Goal: Information Seeking & Learning: Check status

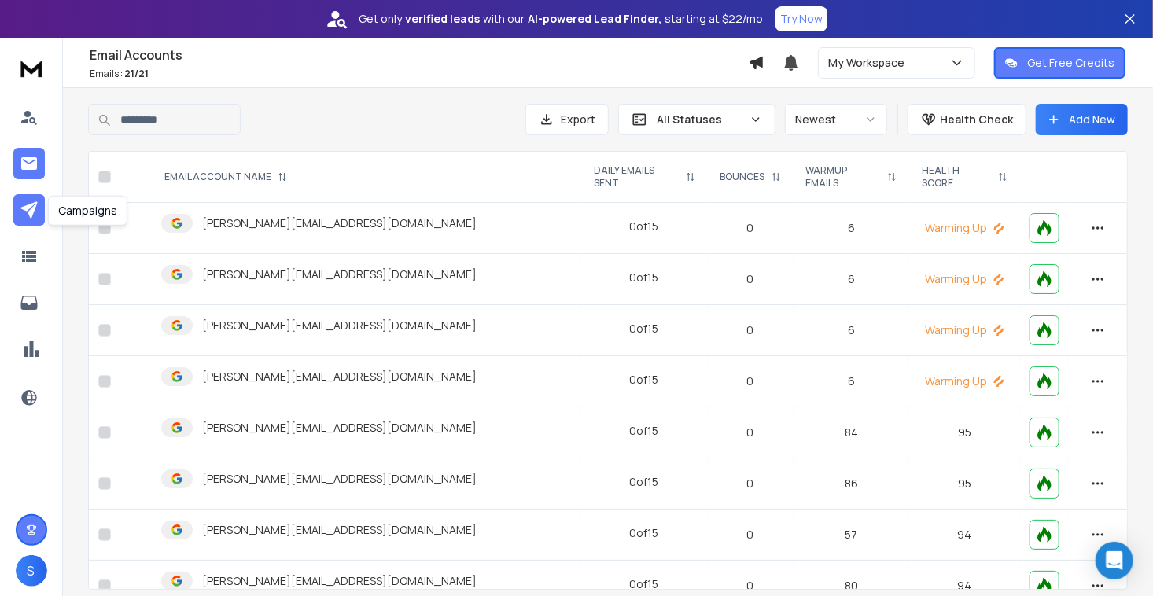
click at [31, 209] on icon at bounding box center [28, 209] width 17 height 17
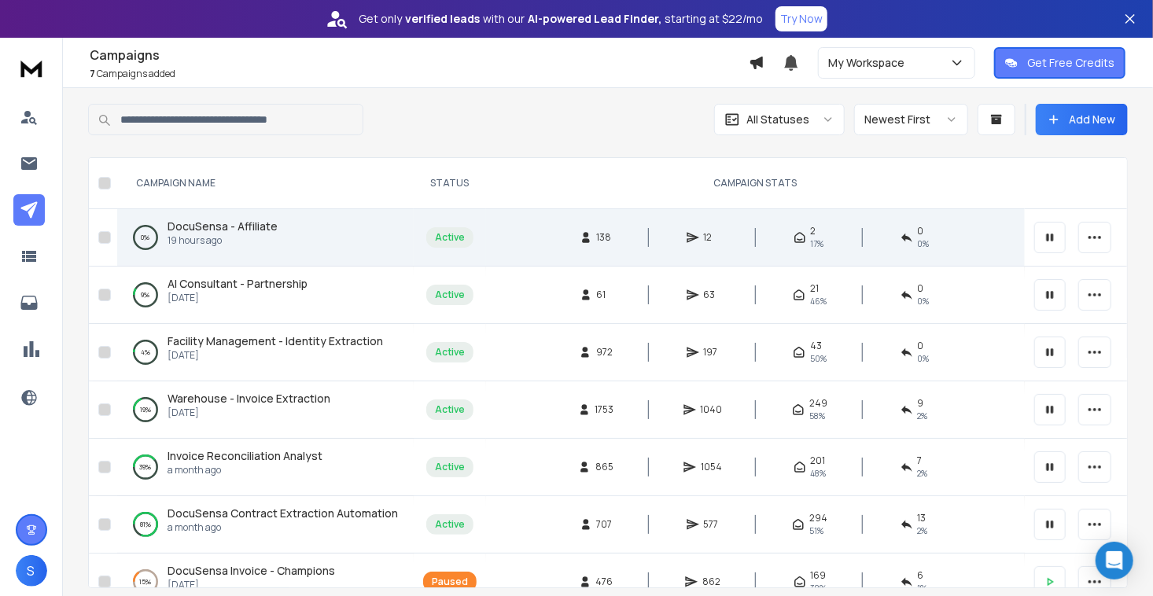
click at [320, 242] on div "0 % DocuSensa - Affiliate 19 hours ago" at bounding box center [265, 238] width 265 height 38
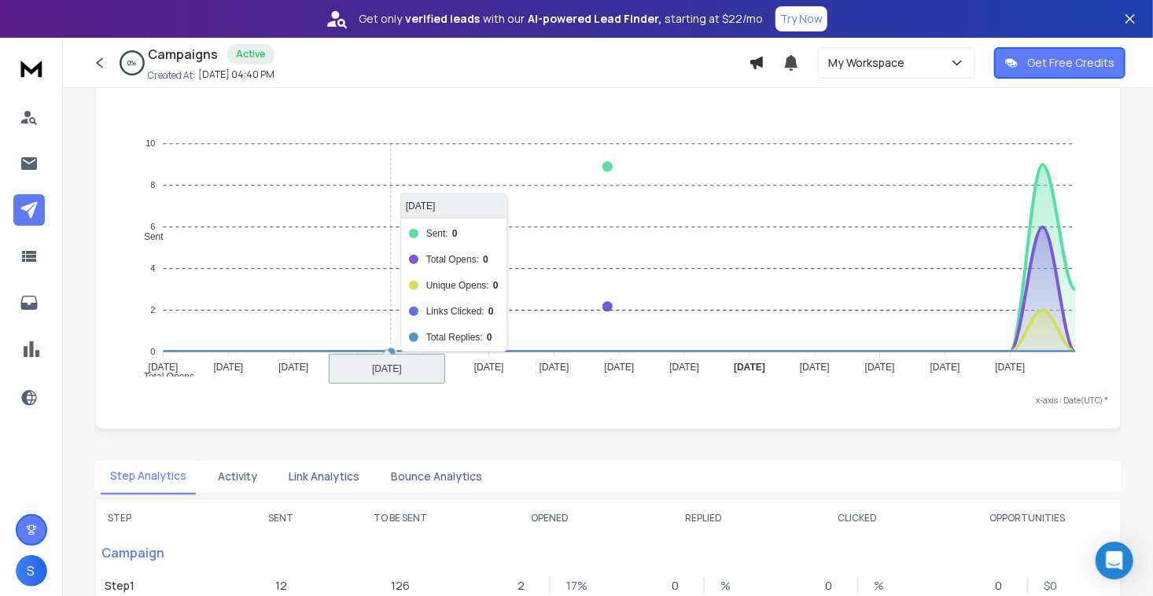
scroll to position [422, 0]
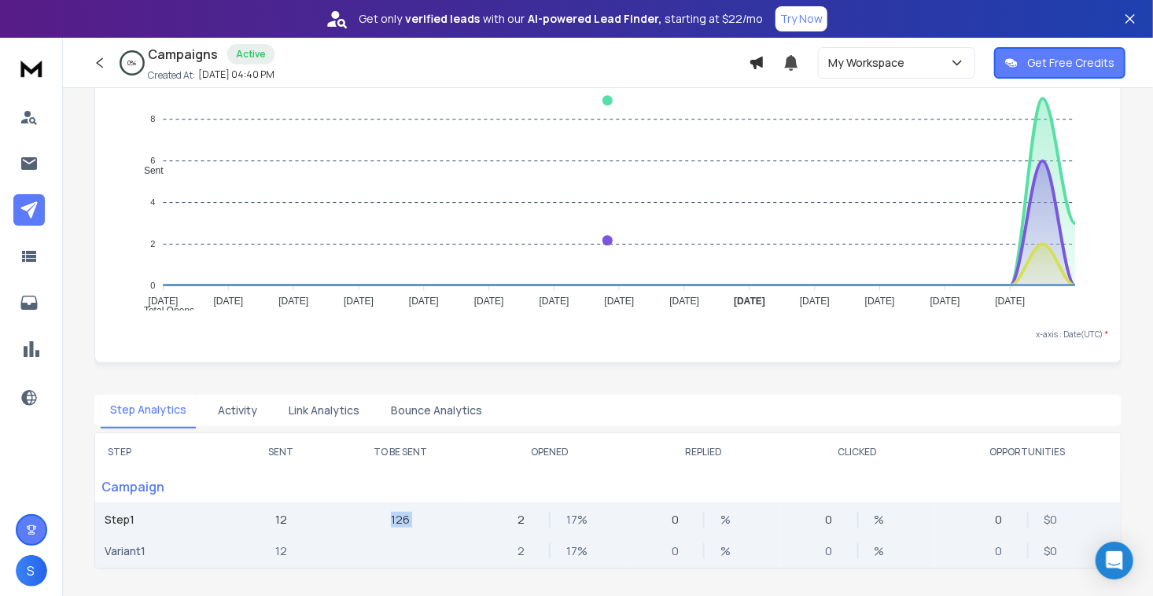
drag, startPoint x: 384, startPoint y: 522, endPoint x: 477, endPoint y: 528, distance: 93.0
click at [477, 528] on tr "Step 1 Variant 1 12 12 126 2 17 % 2 17 % 0 % 0 % 0 % 0 % 0 $ 0 0 $ 0" at bounding box center [608, 536] width 1026 height 66
drag, startPoint x: 167, startPoint y: 538, endPoint x: 281, endPoint y: 530, distance: 114.3
click at [196, 537] on div "Step 1 Variant 1" at bounding box center [165, 535] width 120 height 47
drag, startPoint x: 285, startPoint y: 529, endPoint x: 576, endPoint y: 525, distance: 291.1
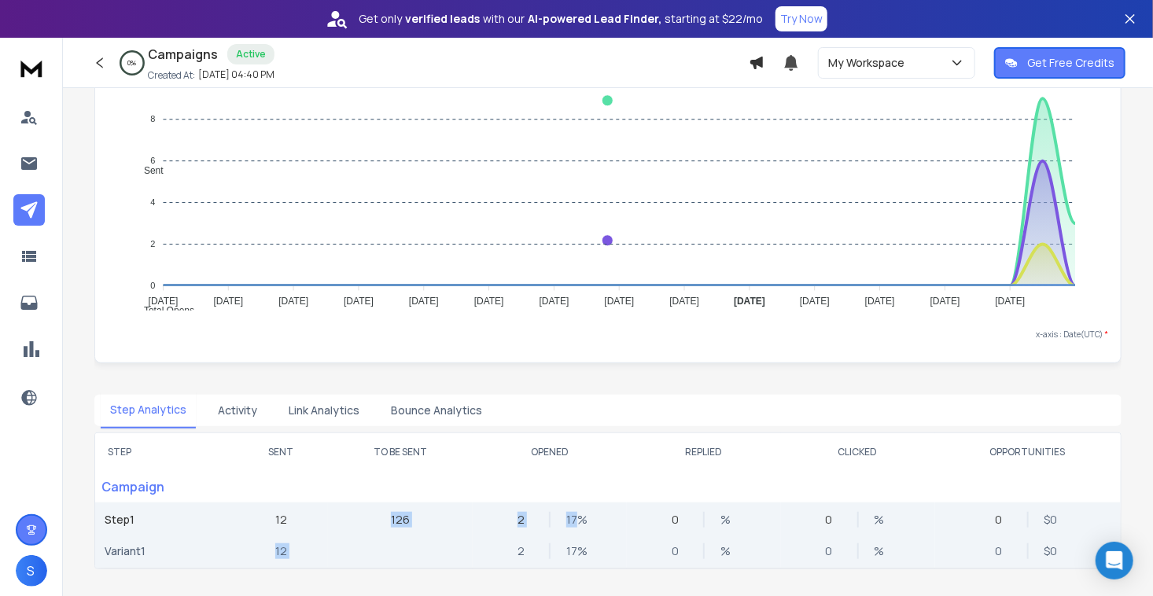
click at [576, 525] on tr "Step 1 Variant 1 12 12 126 2 17 % 2 17 % 0 % 0 % 0 % 0 % 0 $ 0 0 $ 0" at bounding box center [608, 536] width 1026 height 66
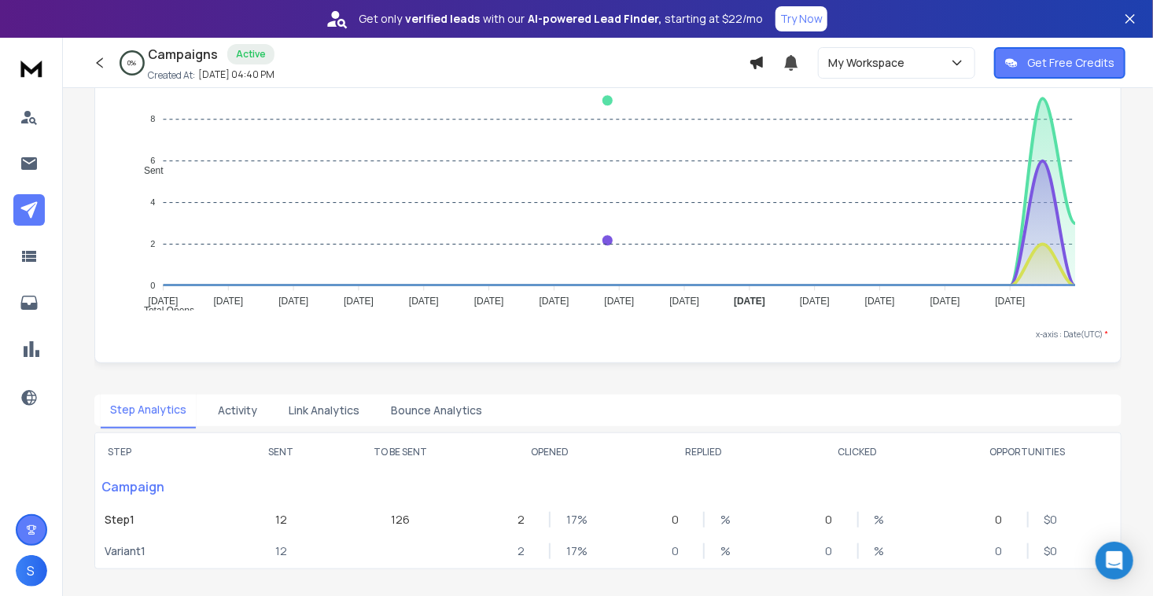
drag, startPoint x: 576, startPoint y: 525, endPoint x: 508, endPoint y: 481, distance: 80.7
click at [508, 481] on table "STEP SENT TO BE SENT OPENED REPLIED CLICKED OPPORTUNITIES Campaign Step 1 Varia…" at bounding box center [608, 500] width 1026 height 135
click at [47, 162] on div at bounding box center [31, 166] width 36 height 37
click at [41, 163] on link at bounding box center [28, 163] width 31 height 31
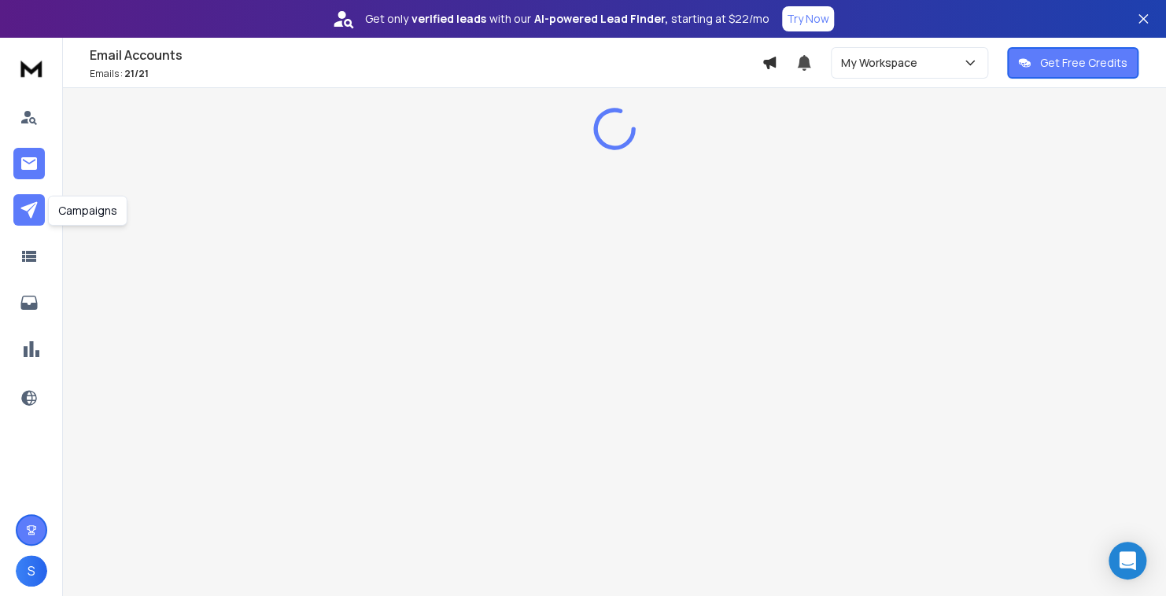
click at [19, 225] on link at bounding box center [28, 209] width 31 height 31
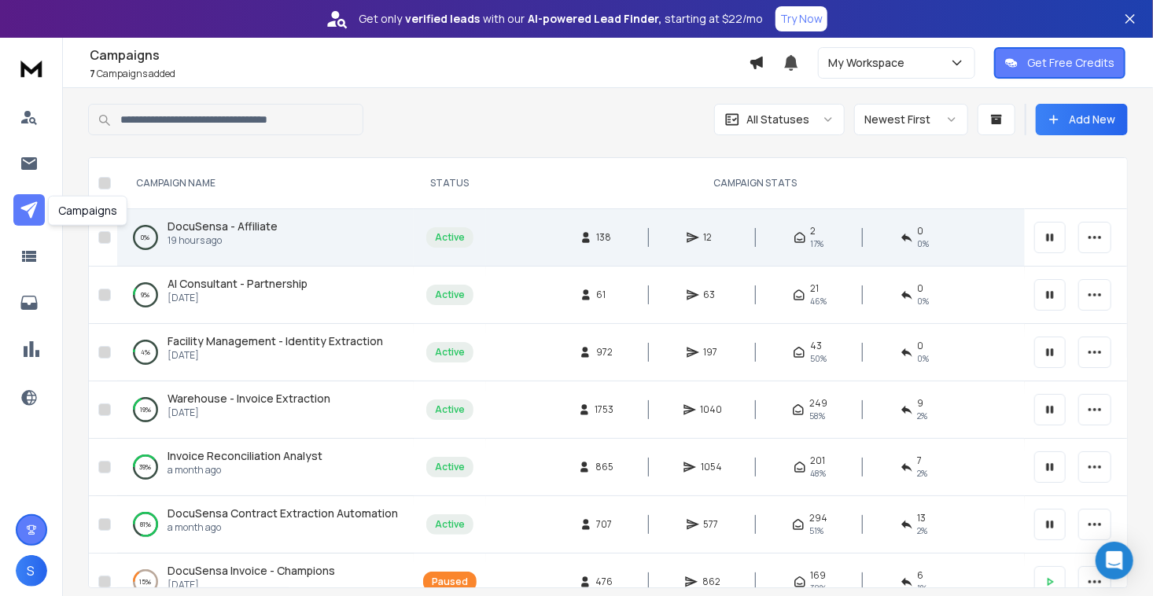
click at [211, 231] on span "DocuSensa - Affiliate" at bounding box center [223, 226] width 110 height 15
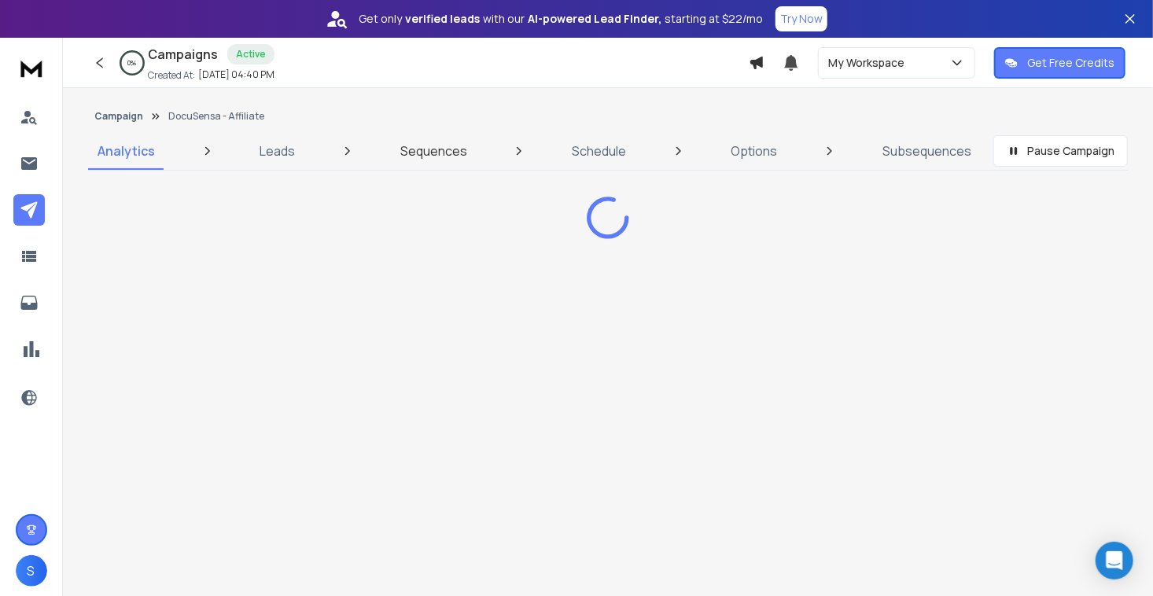
click at [403, 153] on p "Sequences" at bounding box center [433, 151] width 67 height 19
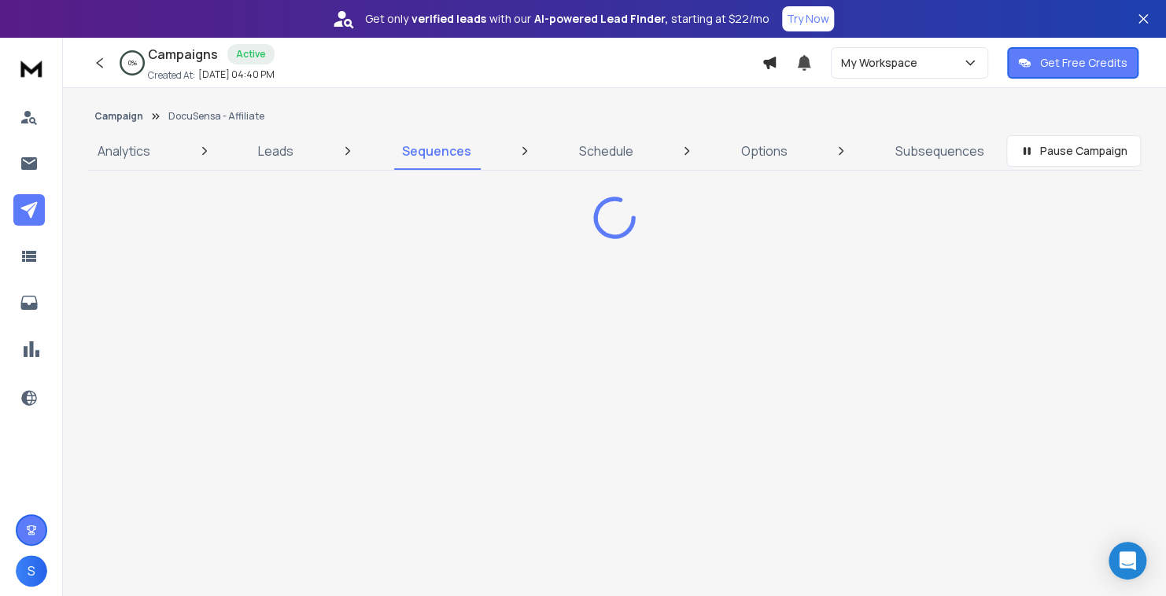
click at [403, 153] on link "Sequences" at bounding box center [436, 151] width 88 height 38
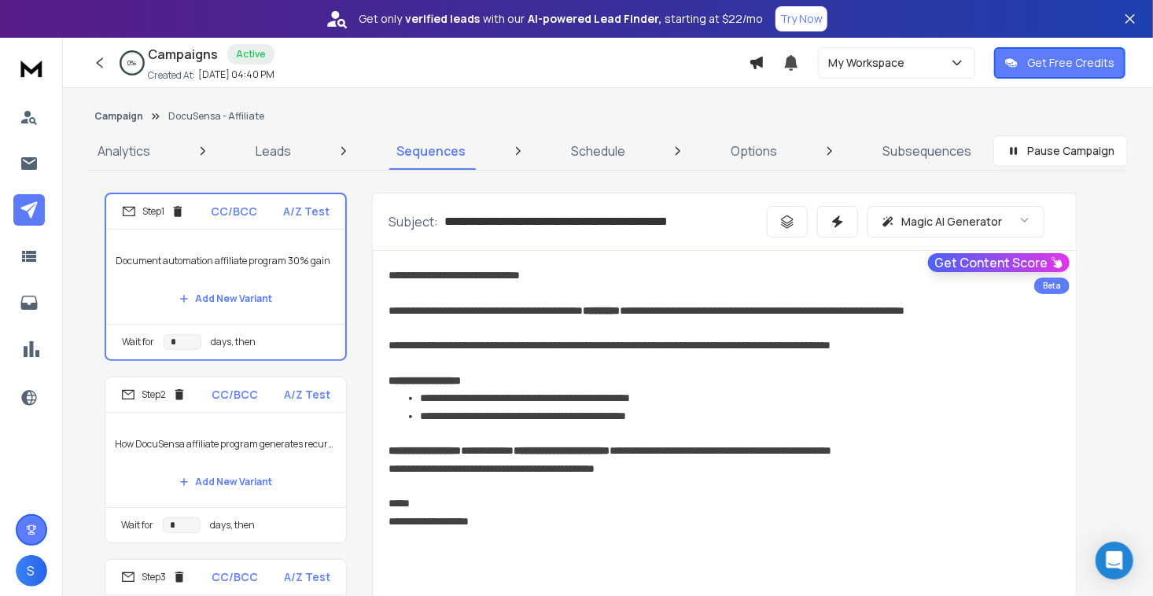
click at [1049, 307] on div "**********" at bounding box center [725, 310] width 672 height 17
click at [1039, 307] on div "**********" at bounding box center [725, 310] width 672 height 17
click at [995, 304] on div "**********" at bounding box center [725, 310] width 672 height 17
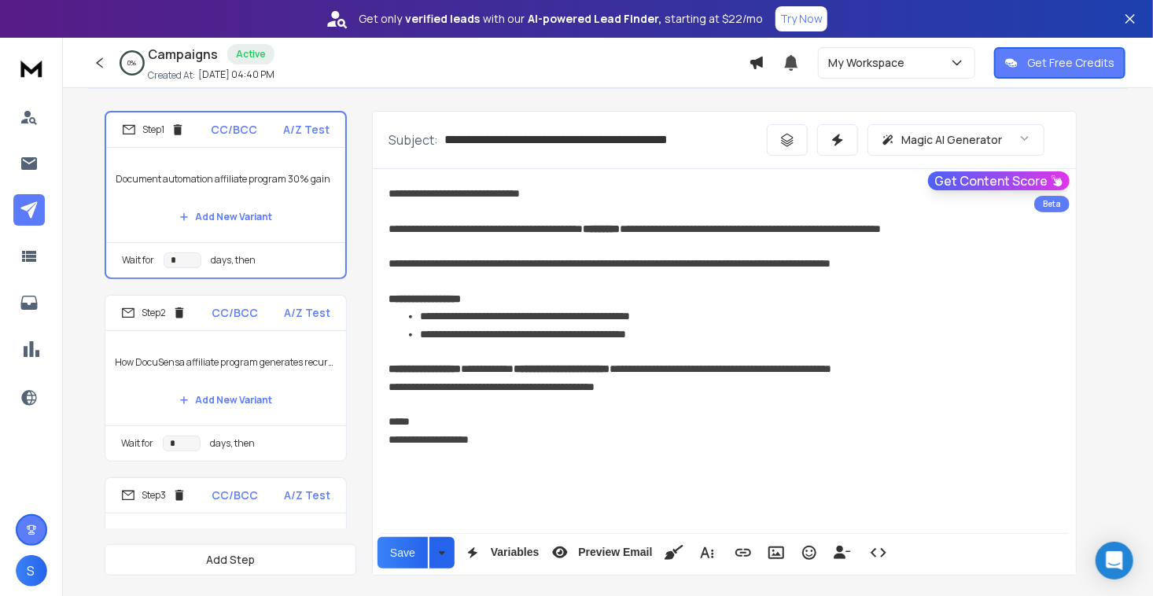
scroll to position [83, 0]
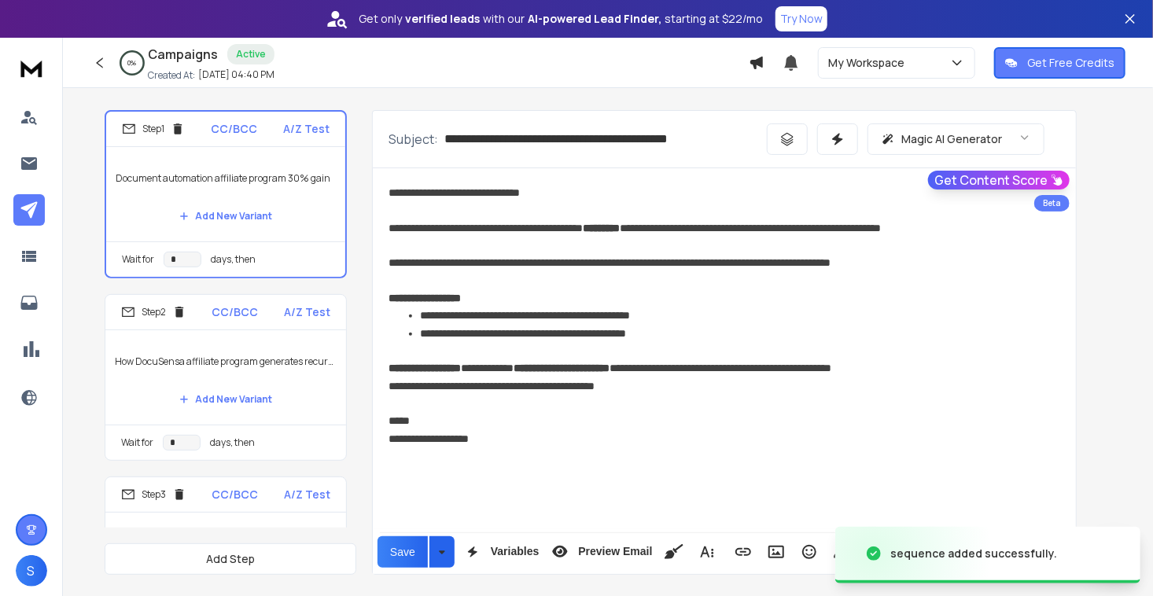
click at [1022, 228] on div "**********" at bounding box center [725, 227] width 672 height 17
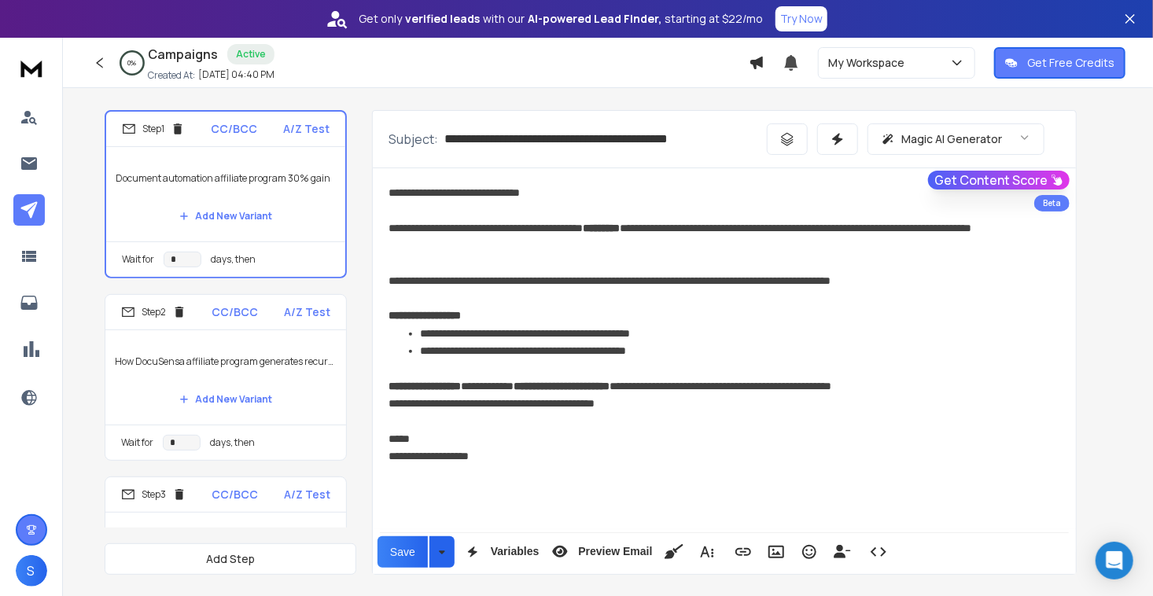
click at [1006, 175] on button "Get Content Score" at bounding box center [999, 180] width 142 height 19
click at [98, 58] on icon at bounding box center [100, 63] width 14 height 14
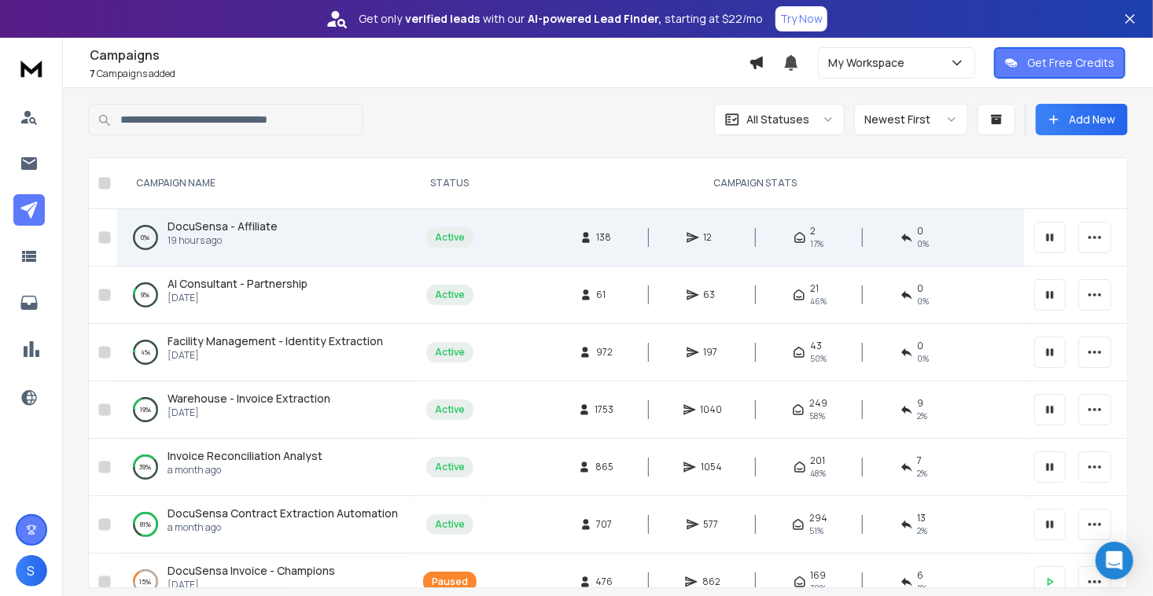
click at [267, 236] on p "19 hours ago" at bounding box center [223, 240] width 110 height 13
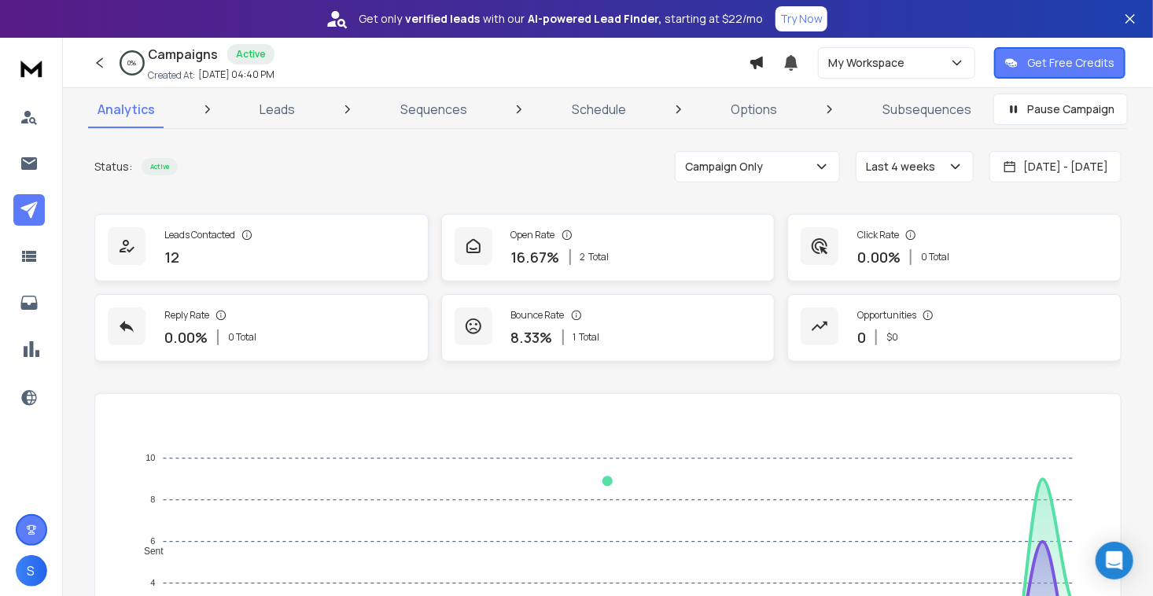
scroll to position [79, 0]
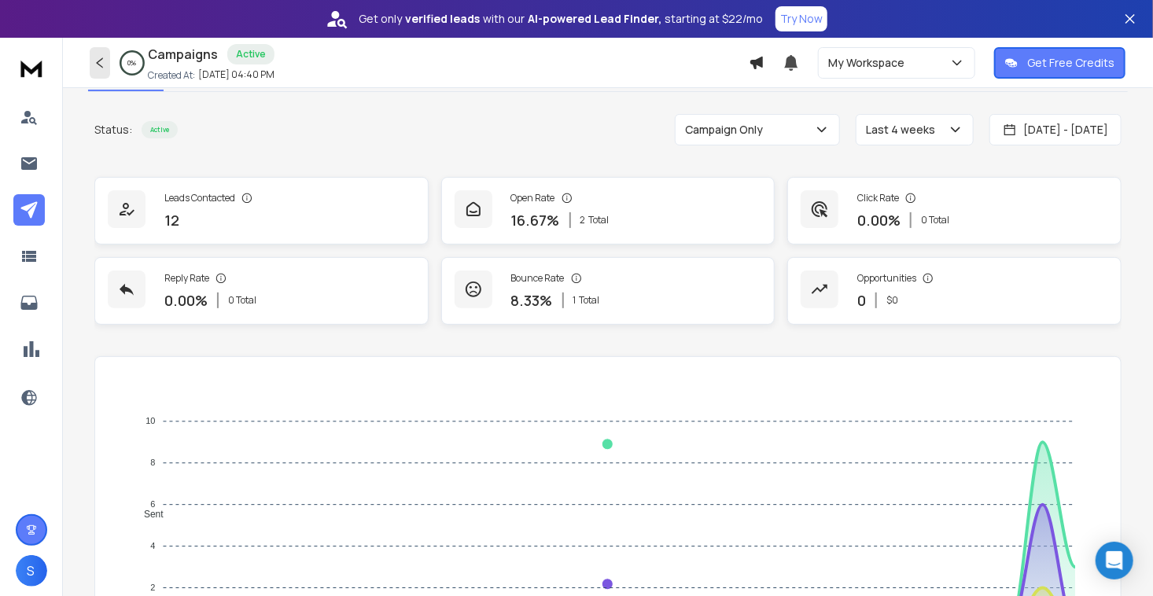
click at [103, 65] on icon at bounding box center [100, 63] width 14 height 14
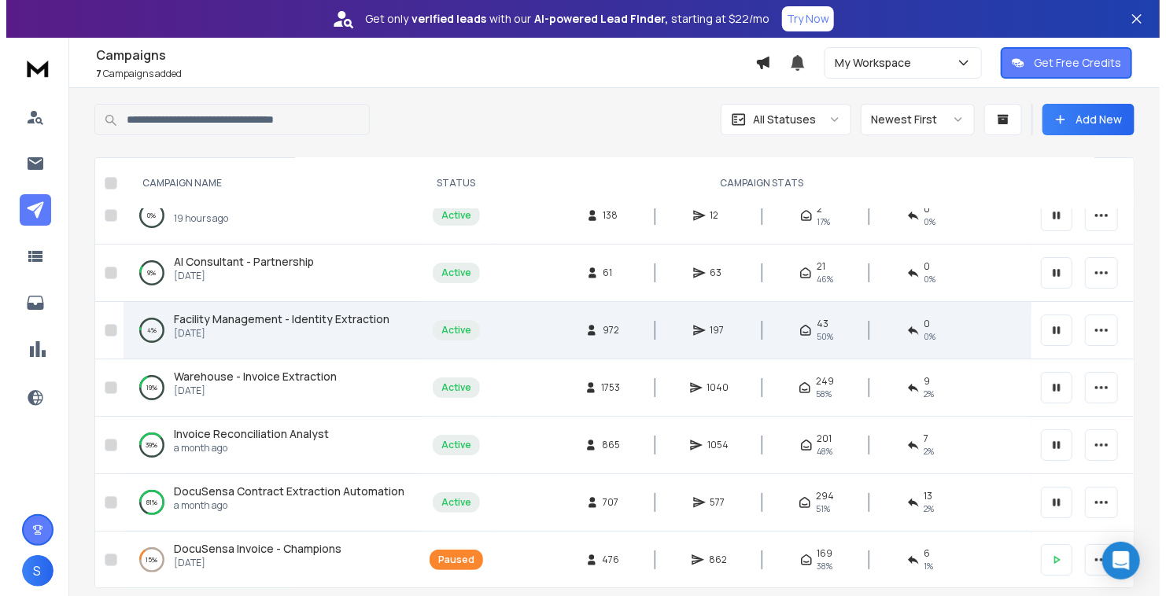
scroll to position [34, 0]
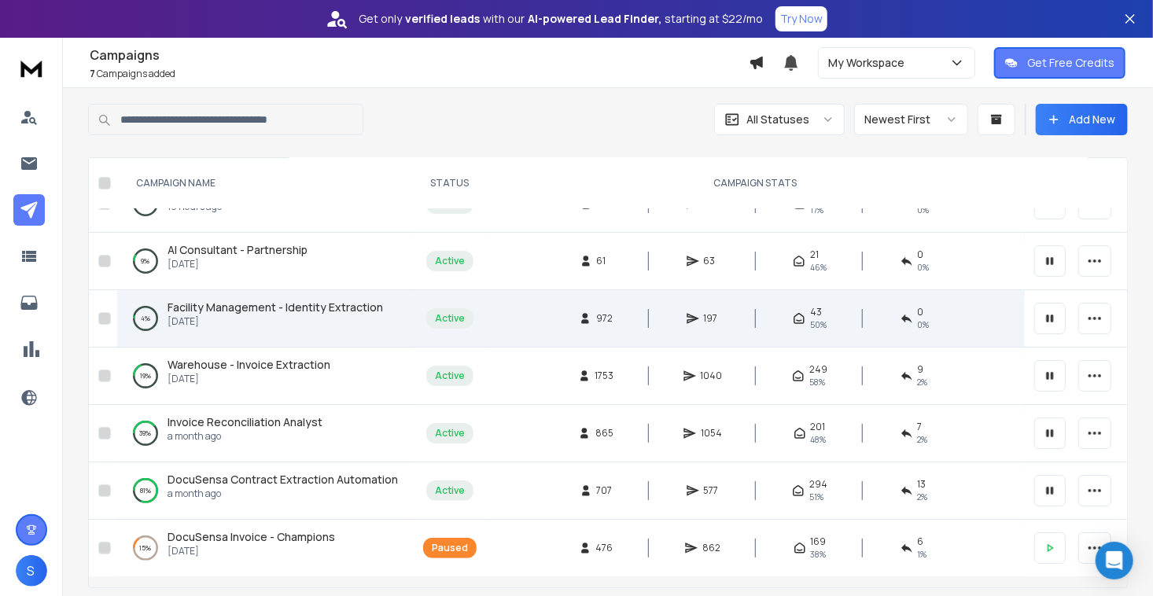
click at [223, 300] on span "Facility Management - Identity Extraction" at bounding box center [276, 307] width 216 height 15
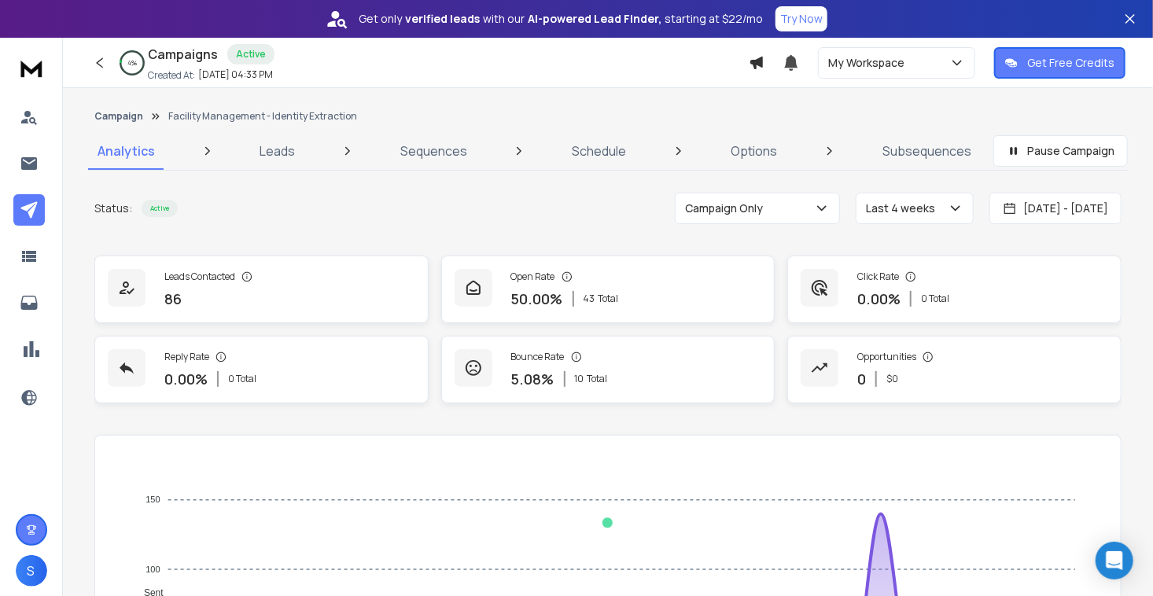
click at [201, 395] on link "Reply Rate 0.00 % 0 Total" at bounding box center [261, 370] width 334 height 68
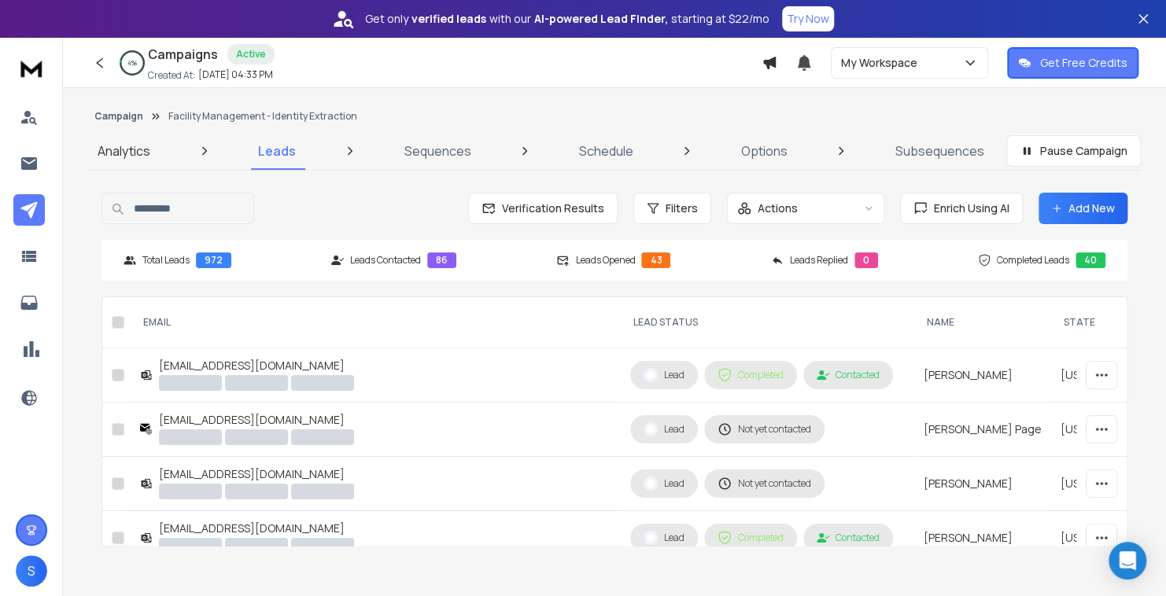
click at [130, 155] on p "Analytics" at bounding box center [124, 151] width 53 height 19
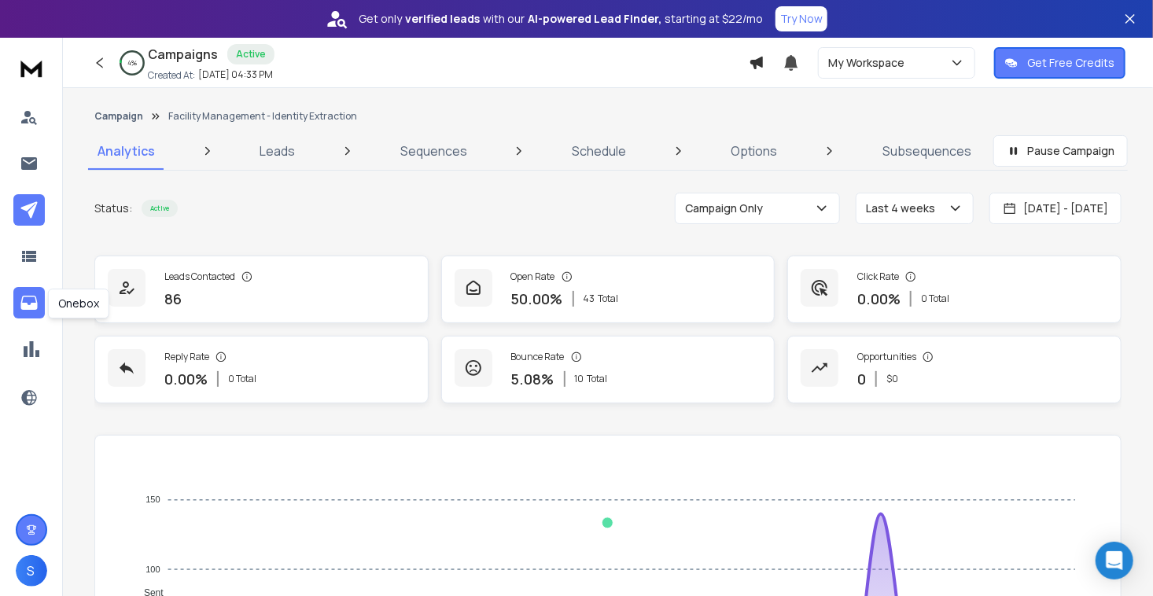
click at [27, 307] on icon at bounding box center [28, 303] width 17 height 14
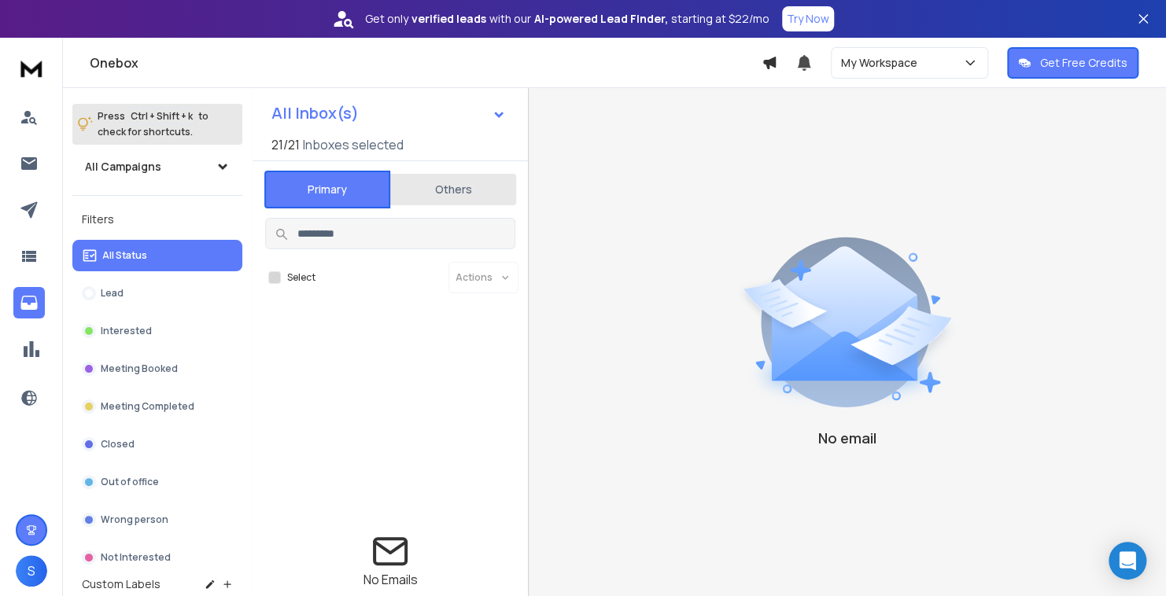
click at [113, 255] on p "All Status" at bounding box center [124, 255] width 45 height 13
click at [22, 108] on icon at bounding box center [29, 117] width 19 height 19
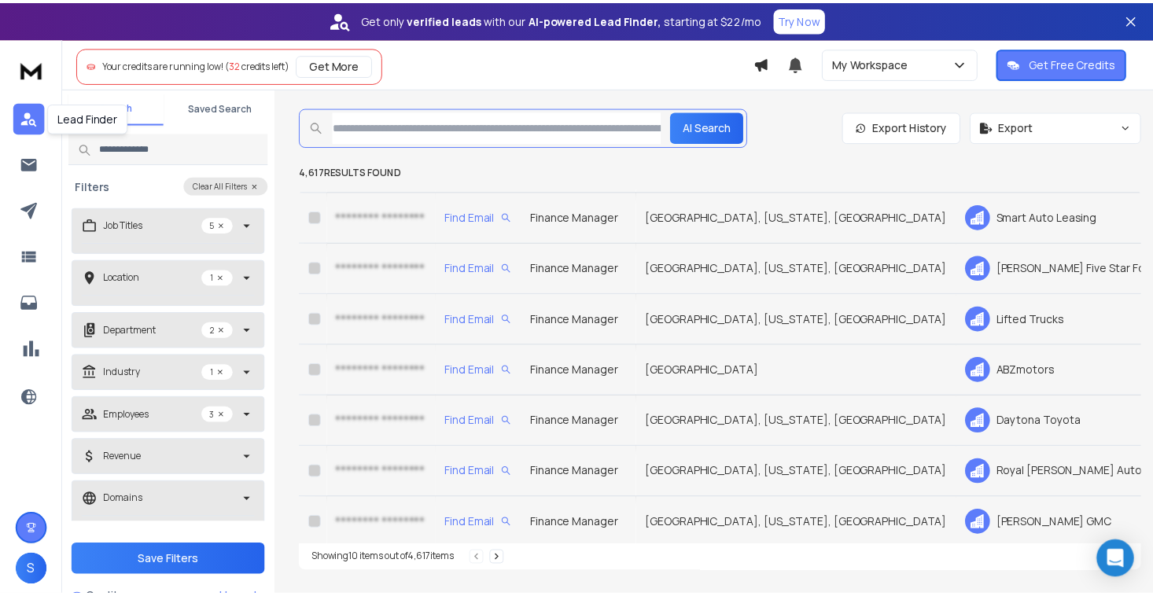
scroll to position [212, 0]
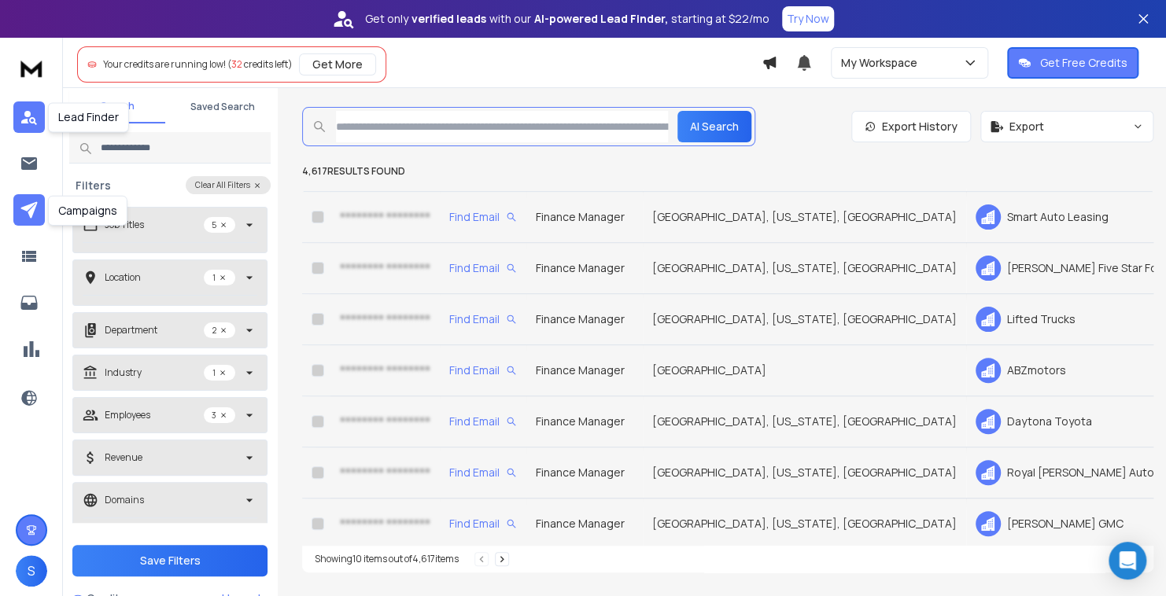
click at [32, 219] on icon at bounding box center [29, 210] width 19 height 19
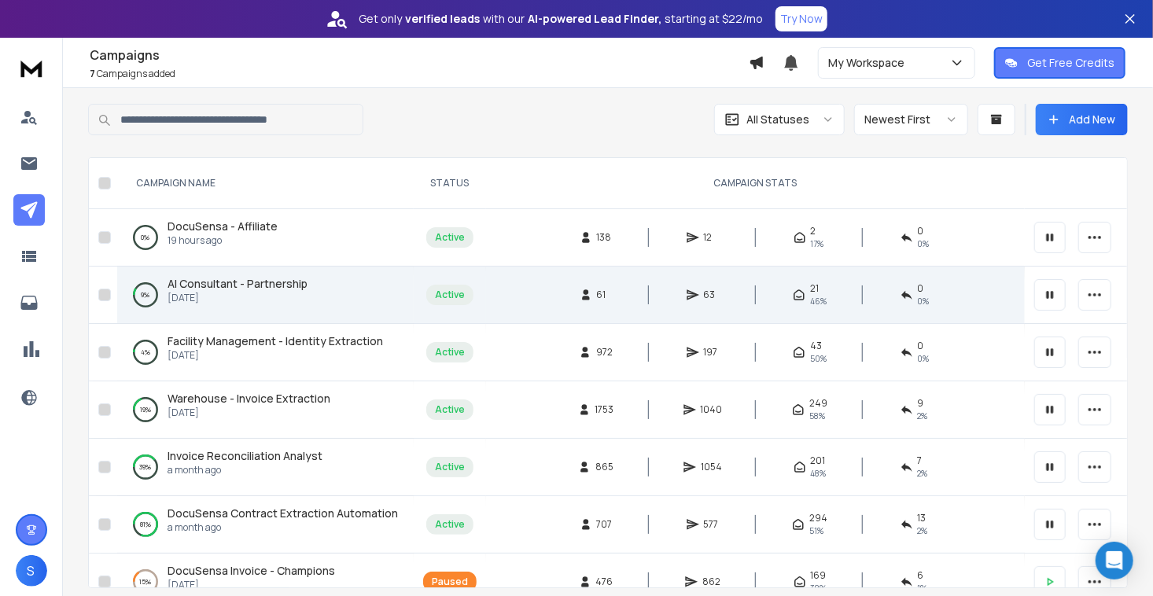
click at [310, 281] on div "9 % AI Consultant - Partnership [DATE]" at bounding box center [265, 295] width 265 height 38
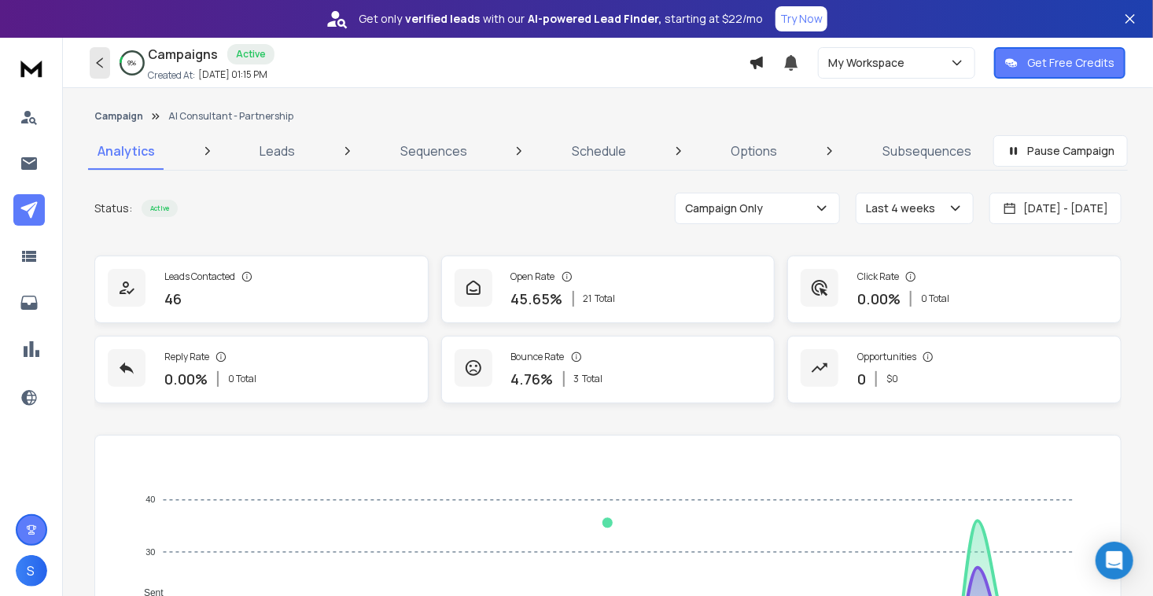
click at [108, 56] on button at bounding box center [100, 62] width 20 height 31
